Goal: Navigation & Orientation: Find specific page/section

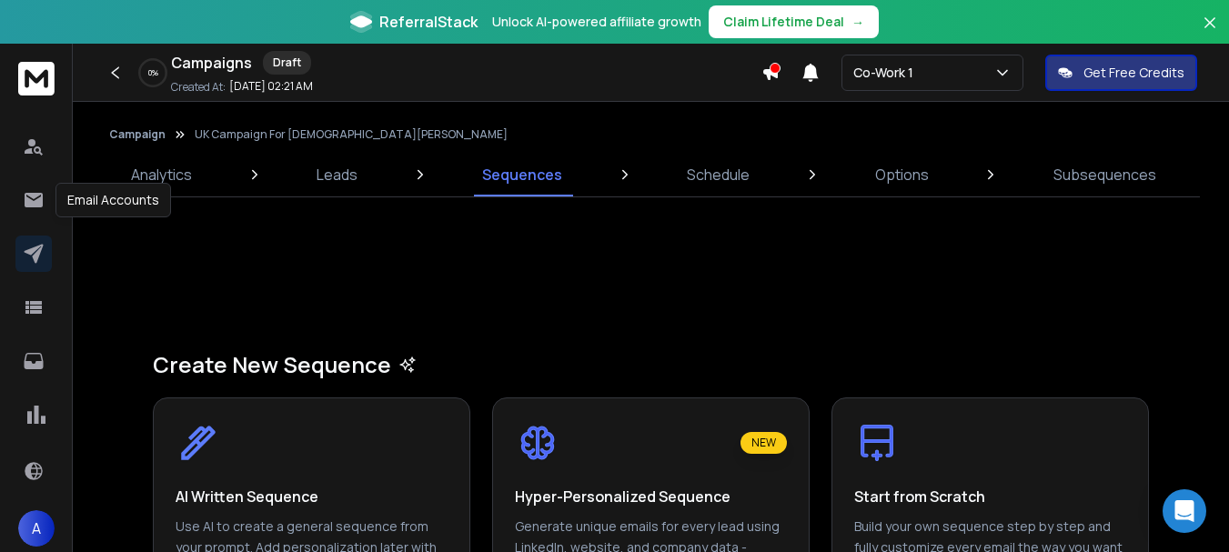
scroll to position [100, 0]
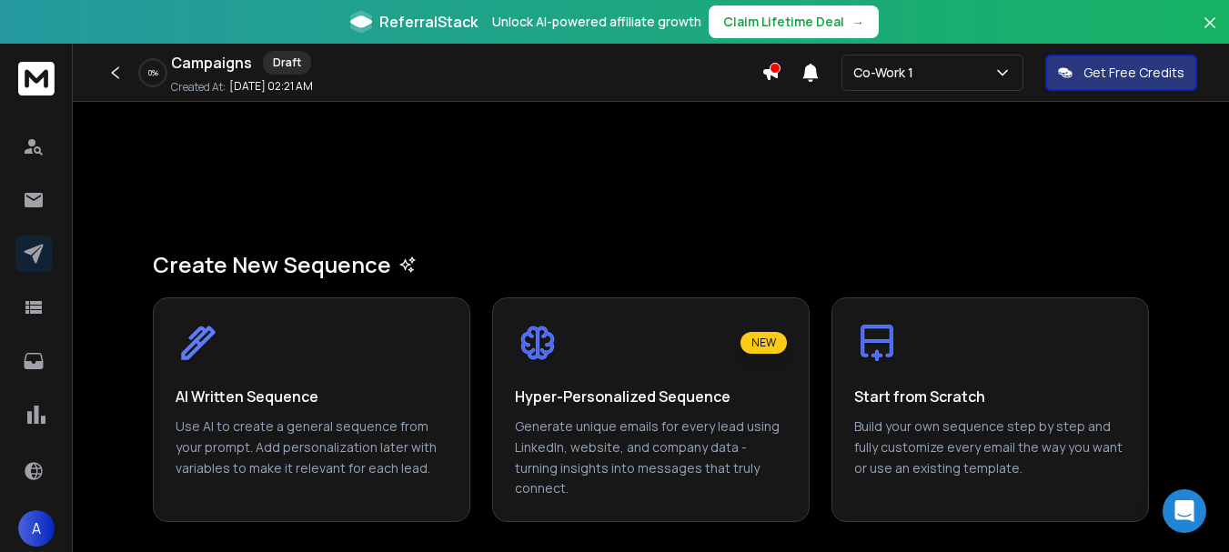
click at [34, 72] on icon at bounding box center [36, 79] width 36 height 34
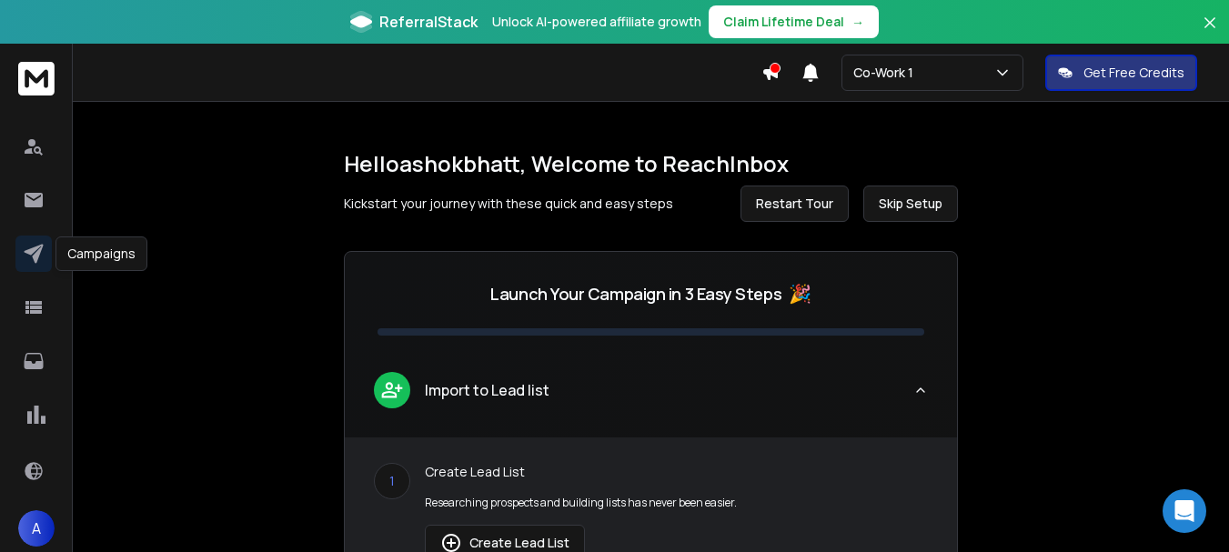
click at [35, 246] on icon at bounding box center [34, 254] width 22 height 22
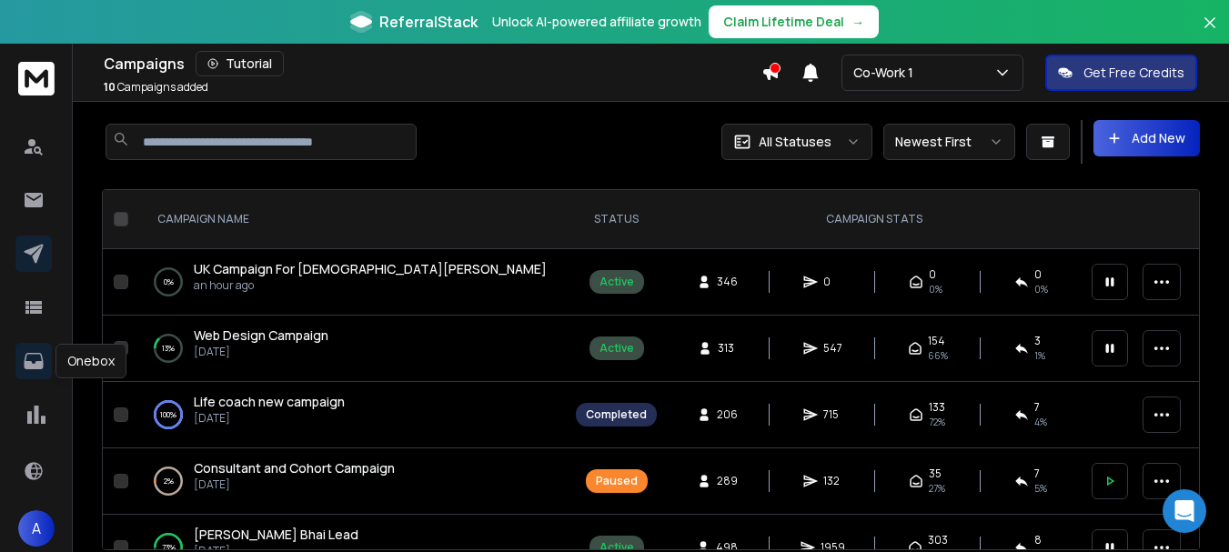
click at [46, 357] on link at bounding box center [33, 361] width 36 height 36
